Goal: Task Accomplishment & Management: Manage account settings

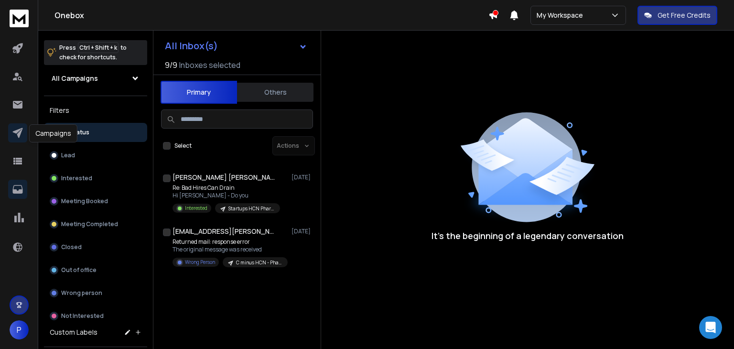
click at [21, 127] on link at bounding box center [17, 132] width 19 height 19
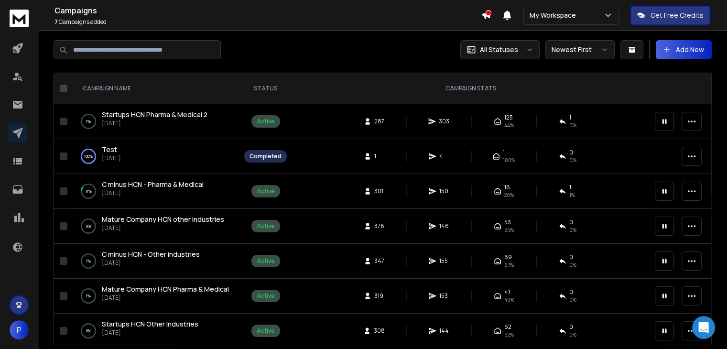
click at [302, 50] on div at bounding box center [218, 49] width 329 height 19
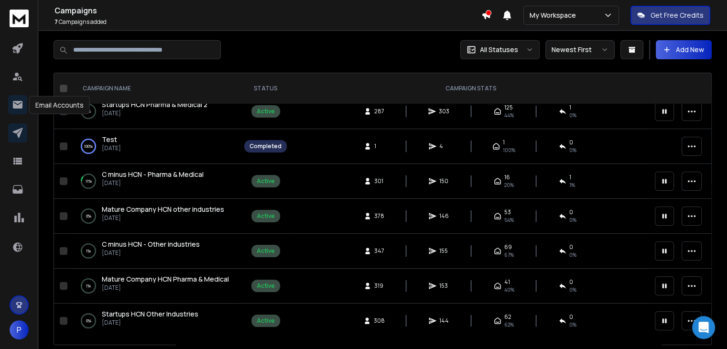
click at [15, 102] on icon at bounding box center [18, 105] width 10 height 8
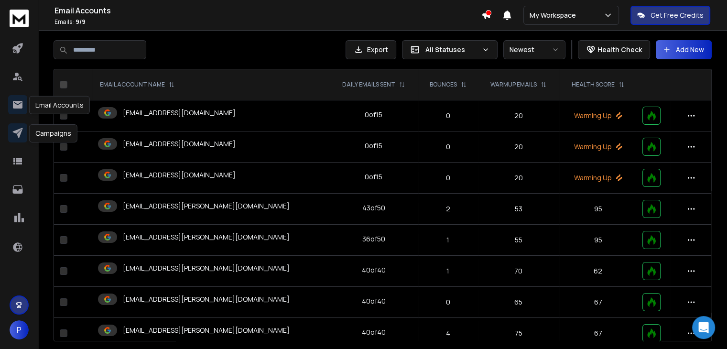
click at [15, 131] on icon at bounding box center [17, 132] width 11 height 11
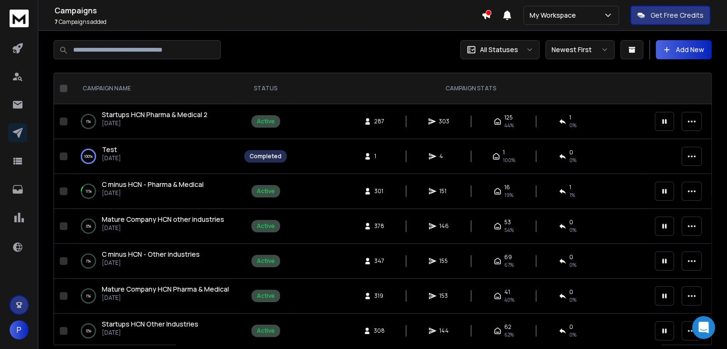
click at [687, 124] on icon "button" at bounding box center [692, 122] width 10 height 10
click at [390, 63] on div "Campaigns 7 Campaigns Added All Statuses Newest First Add New CAMPAIGN NAME STA…" at bounding box center [383, 214] width 658 height 349
click at [13, 62] on div at bounding box center [19, 149] width 22 height 221
click at [17, 71] on icon at bounding box center [17, 76] width 11 height 11
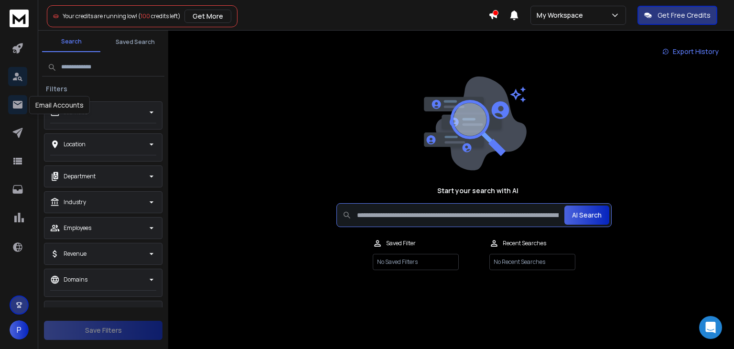
click at [21, 102] on icon at bounding box center [18, 105] width 10 height 8
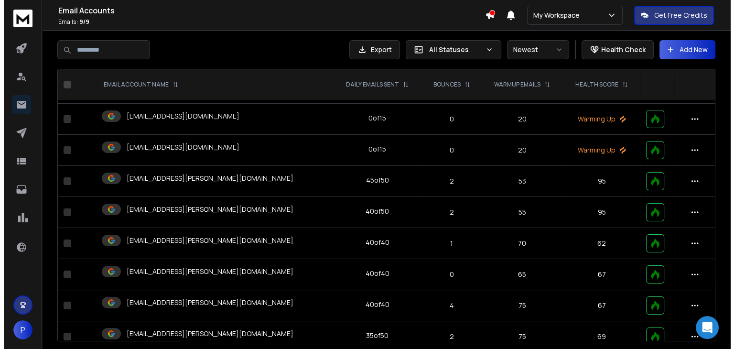
scroll to position [45, 0]
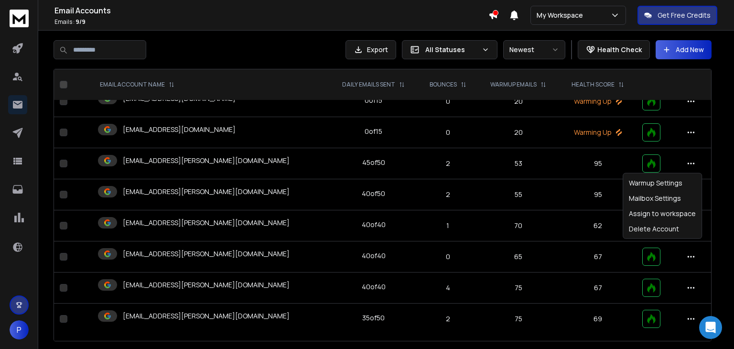
click at [687, 164] on icon at bounding box center [691, 163] width 9 height 9
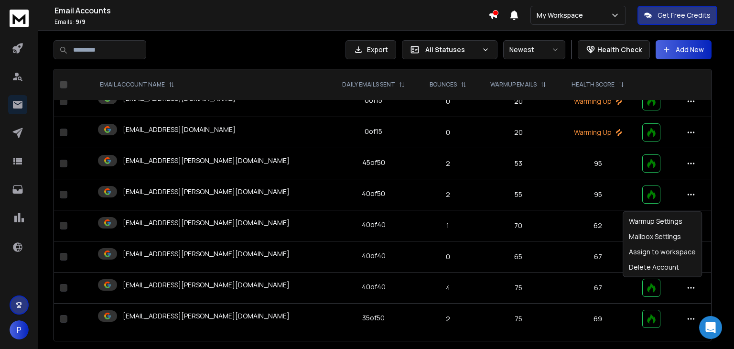
click at [687, 287] on icon at bounding box center [691, 288] width 9 height 9
click at [657, 234] on div "Mailbox Settings" at bounding box center [662, 236] width 75 height 15
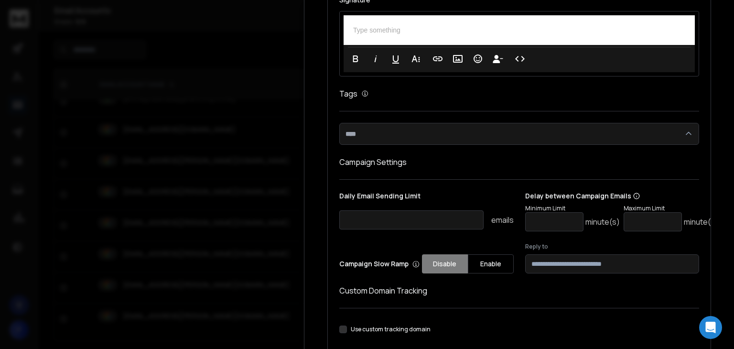
scroll to position [165, 0]
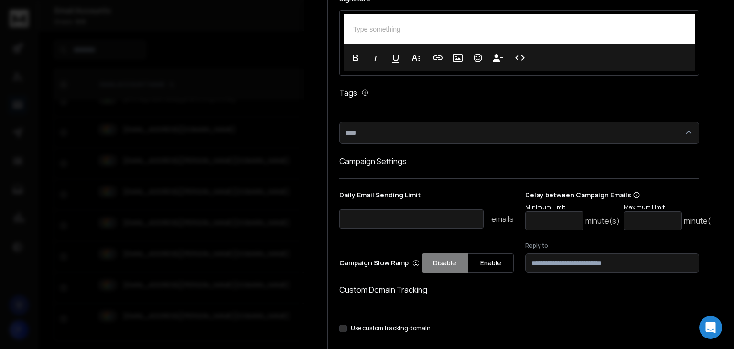
click at [397, 224] on input "**" at bounding box center [411, 218] width 144 height 19
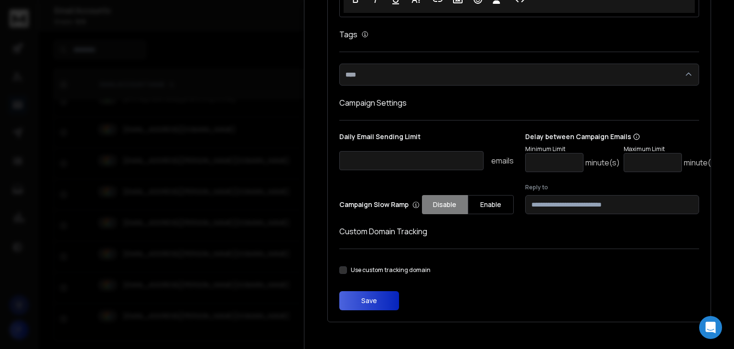
type input "**"
click at [367, 291] on button "Save" at bounding box center [369, 300] width 60 height 19
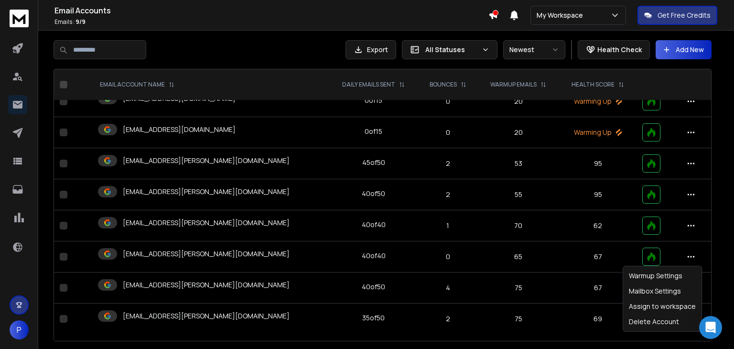
click at [677, 250] on button at bounding box center [691, 257] width 29 height 16
click at [660, 291] on div "Mailbox Settings" at bounding box center [662, 291] width 75 height 15
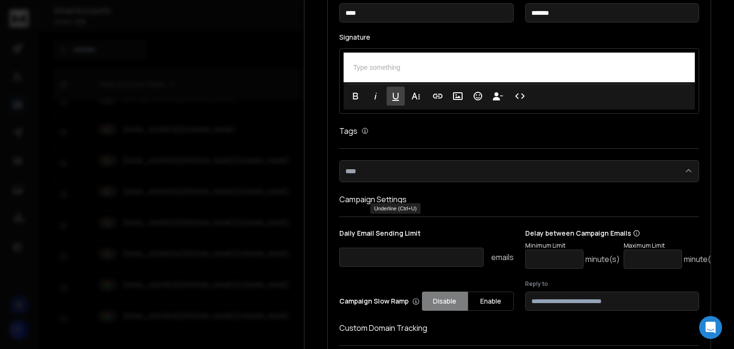
scroll to position [128, 0]
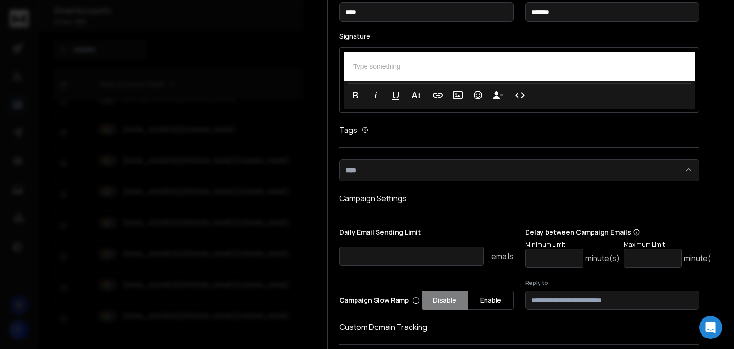
click at [395, 252] on input "**" at bounding box center [411, 256] width 144 height 19
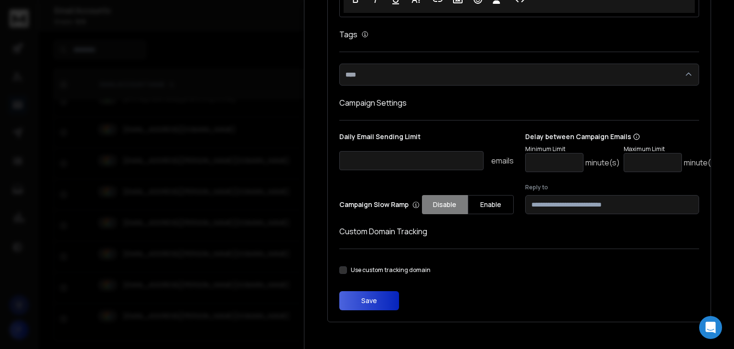
scroll to position [231, 0]
type input "**"
click at [376, 292] on button "Save" at bounding box center [369, 300] width 60 height 19
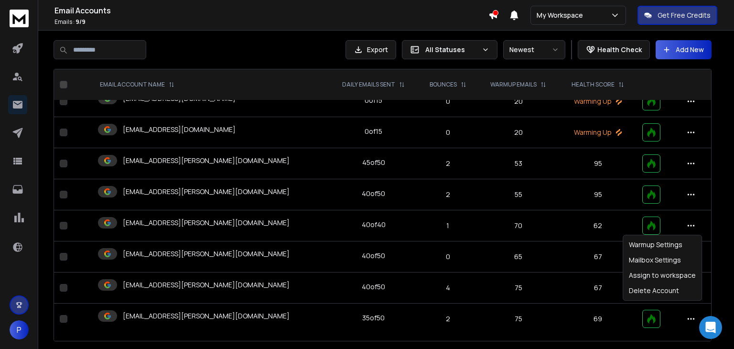
click at [687, 224] on icon at bounding box center [691, 225] width 9 height 9
click at [656, 261] on div "Mailbox Settings" at bounding box center [662, 259] width 75 height 15
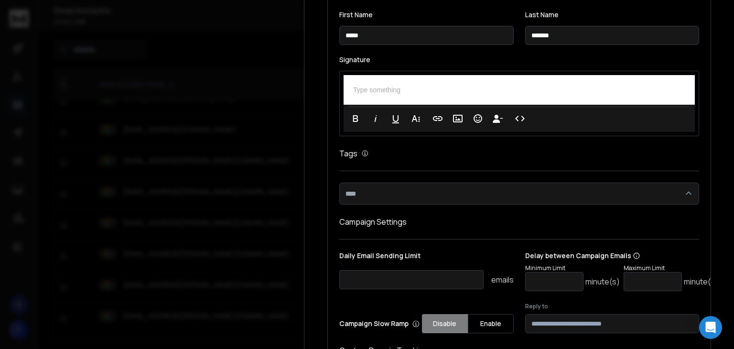
scroll to position [117, 0]
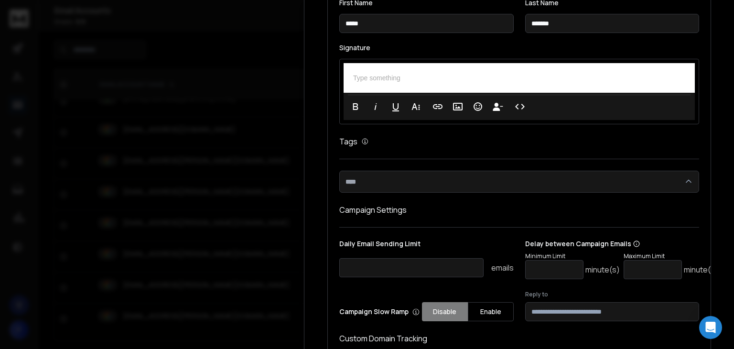
click at [391, 269] on input "**" at bounding box center [411, 267] width 144 height 19
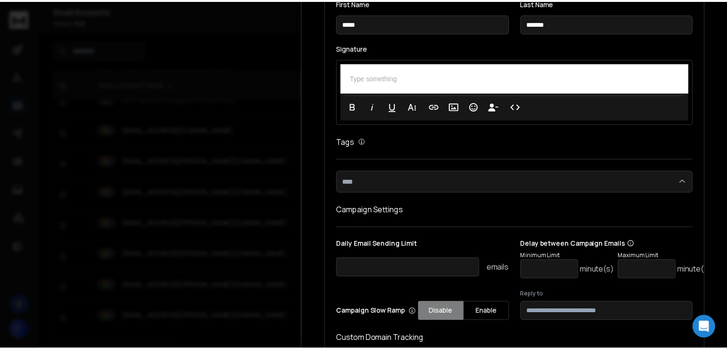
scroll to position [231, 0]
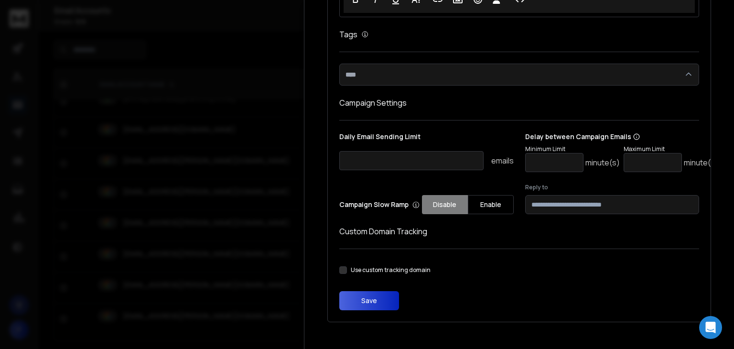
type input "**"
click at [367, 301] on button "Save" at bounding box center [369, 300] width 60 height 19
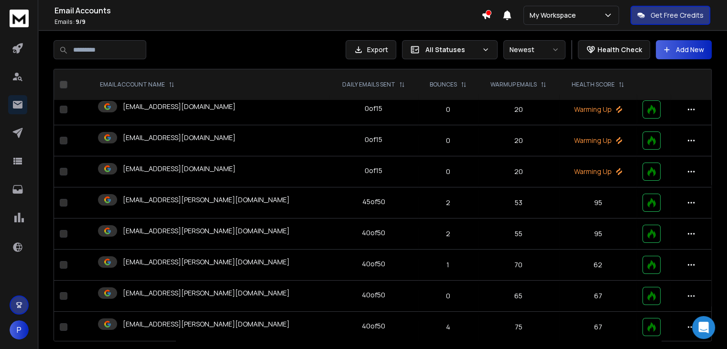
scroll to position [0, 0]
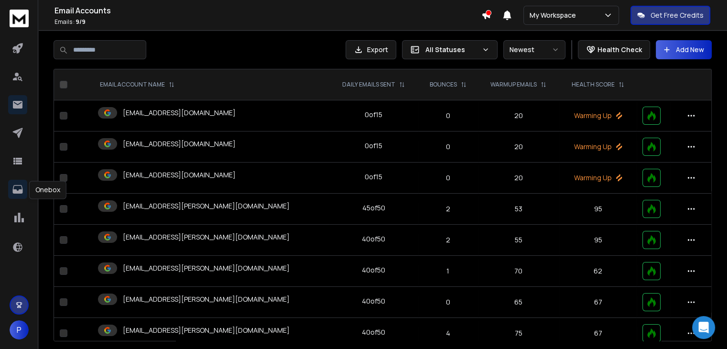
click at [22, 182] on link at bounding box center [17, 189] width 19 height 19
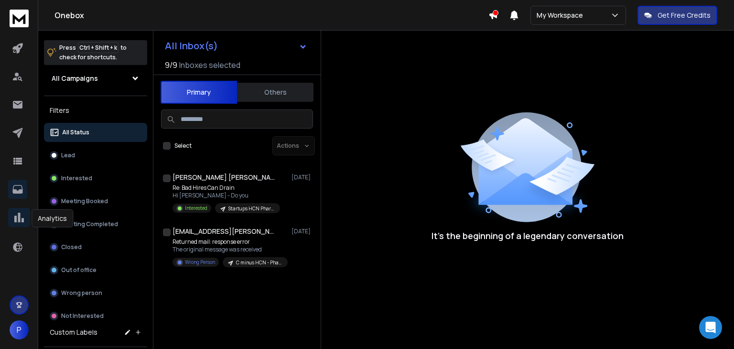
click at [23, 217] on icon at bounding box center [19, 217] width 14 height 14
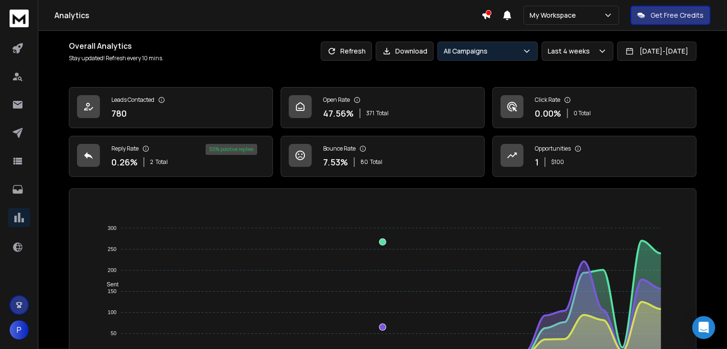
click at [437, 60] on button "All Campaigns" at bounding box center [487, 51] width 100 height 19
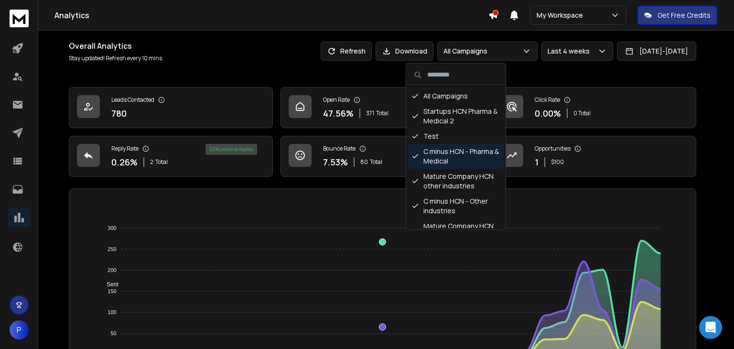
click at [416, 156] on icon at bounding box center [416, 157] width 8 height 8
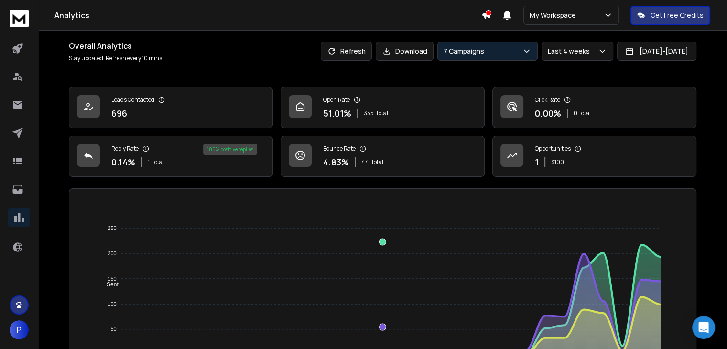
click at [457, 52] on div "7 Campaigns" at bounding box center [488, 51] width 88 height 10
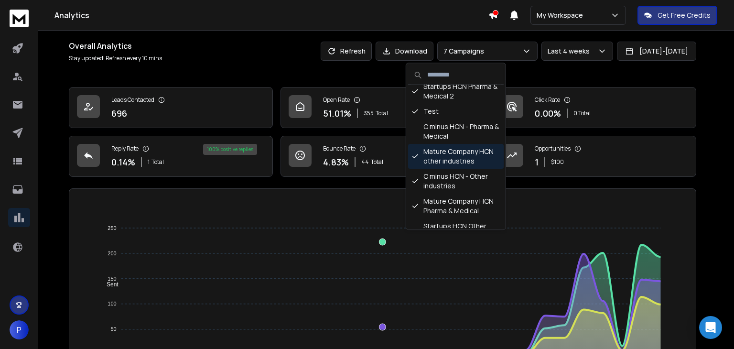
scroll to position [27, 0]
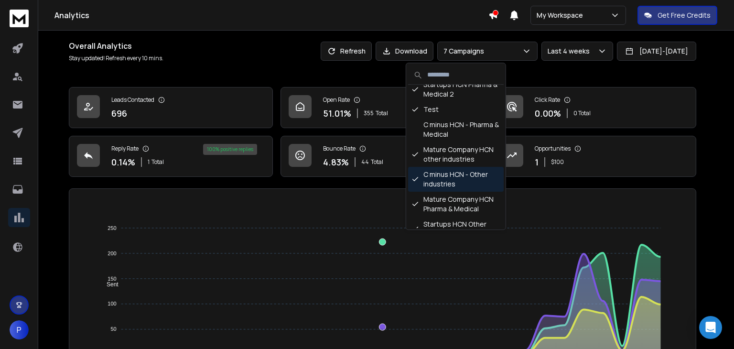
click at [442, 175] on div "C minus HCN - Other industries" at bounding box center [456, 179] width 96 height 25
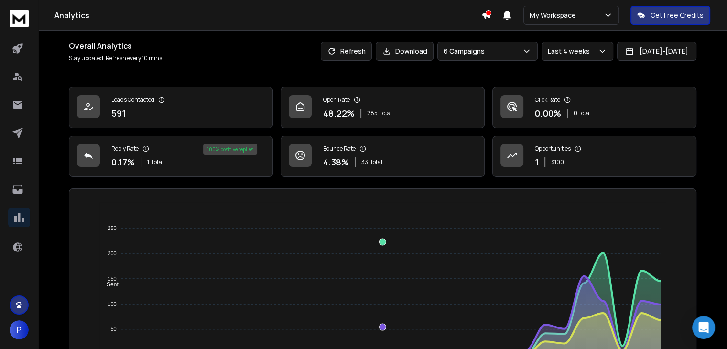
click at [463, 60] on button "6 Campaigns" at bounding box center [487, 51] width 100 height 19
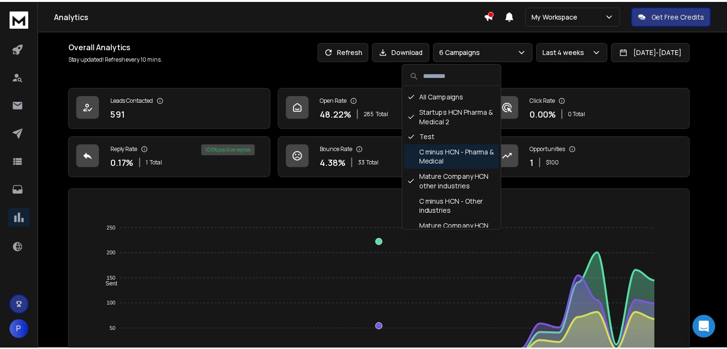
scroll to position [30, 0]
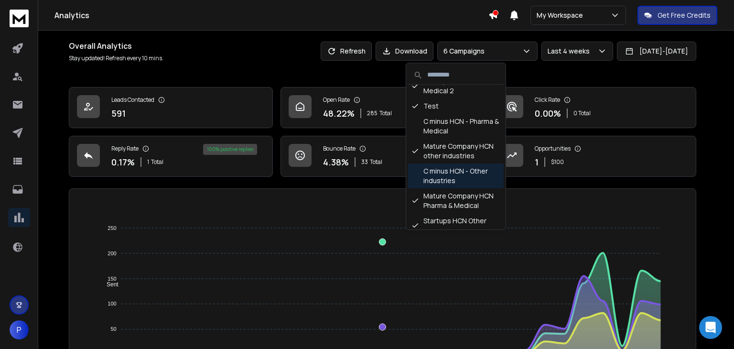
click at [449, 178] on div "C minus HCN - Other industries" at bounding box center [456, 176] width 96 height 25
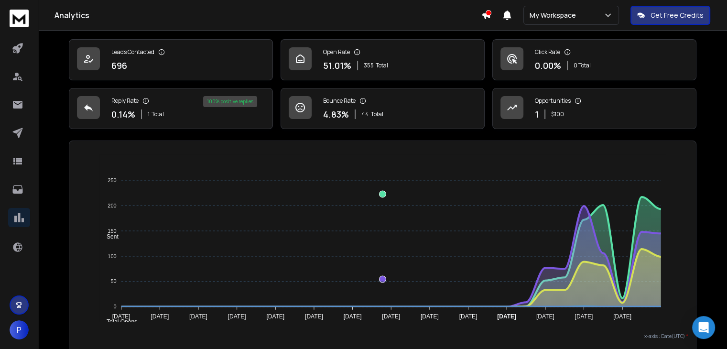
scroll to position [0, 0]
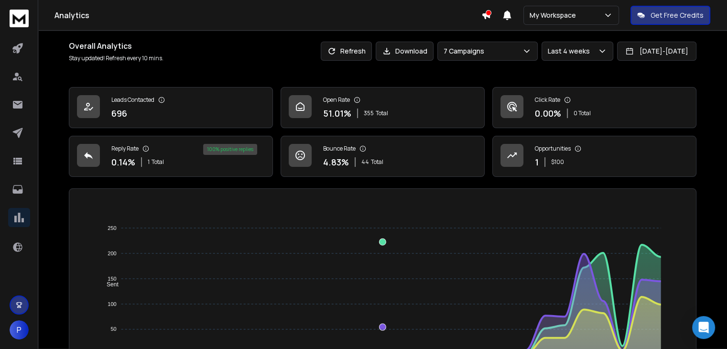
click at [258, 66] on div "Overall Analytics Stay updated! Refresh every 10 mins. Refresh Download 7 Campa…" at bounding box center [383, 54] width 628 height 28
click at [465, 51] on div "7 Campaigns" at bounding box center [488, 51] width 88 height 10
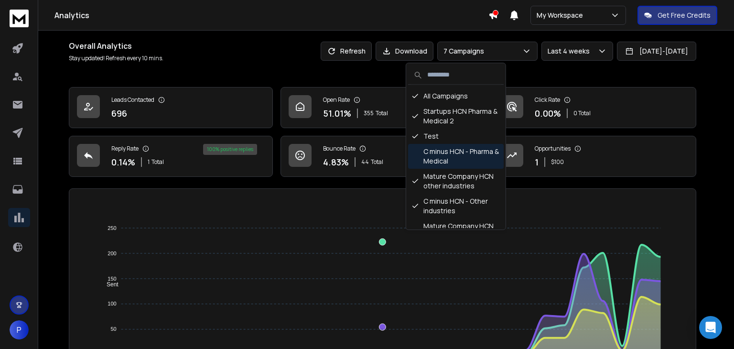
click at [453, 164] on div "C minus HCN - Pharma & Medical" at bounding box center [456, 156] width 96 height 25
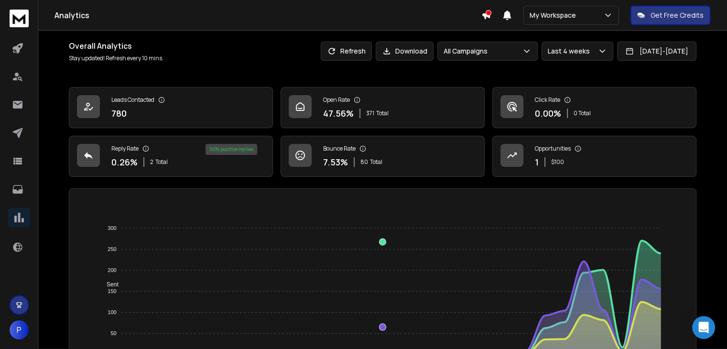
click at [7, 128] on div "P" at bounding box center [19, 174] width 38 height 349
click at [11, 129] on link at bounding box center [17, 132] width 19 height 19
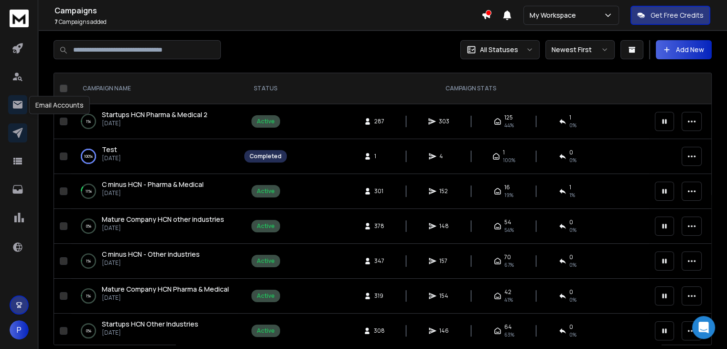
click at [21, 107] on icon at bounding box center [18, 105] width 10 height 8
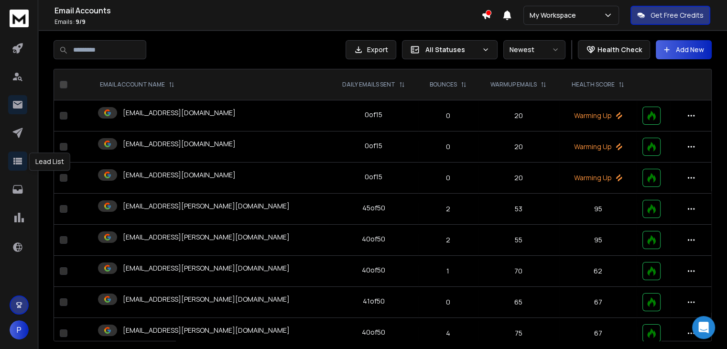
click at [16, 164] on icon at bounding box center [17, 161] width 9 height 7
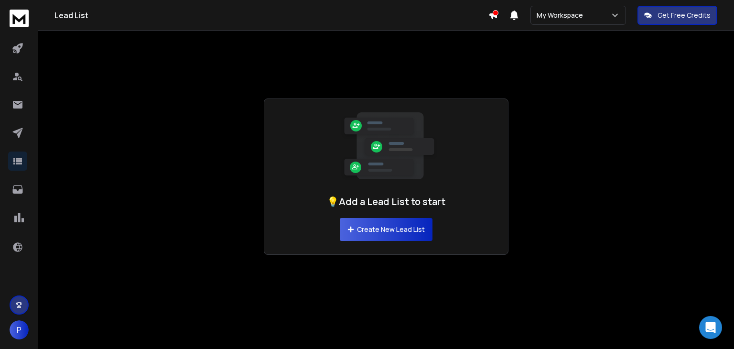
click at [307, 22] on div "Lead List My Workspace Get Free Credits" at bounding box center [367, 15] width 734 height 31
click at [25, 52] on link at bounding box center [17, 48] width 19 height 19
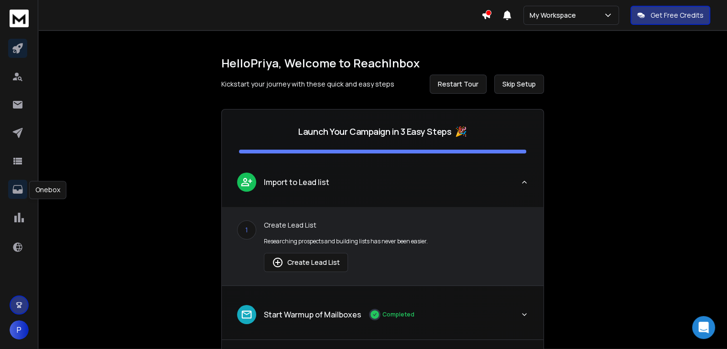
click at [23, 192] on icon at bounding box center [17, 189] width 11 height 11
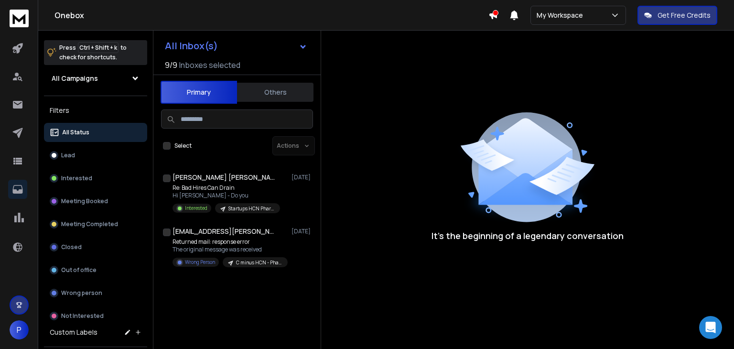
click at [451, 125] on div "It’s the beginning of a legendary conversation" at bounding box center [527, 179] width 413 height 297
click at [11, 111] on link at bounding box center [17, 104] width 19 height 19
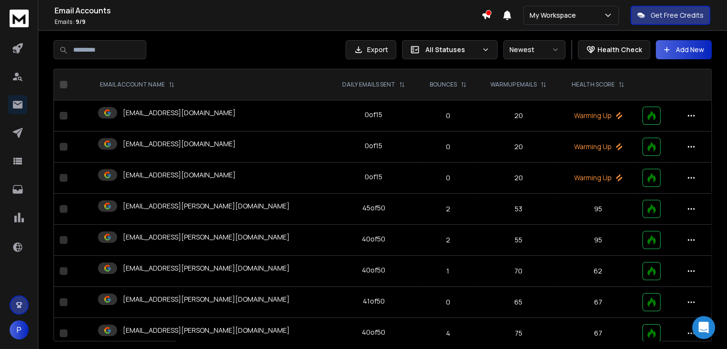
scroll to position [45, 0]
